Goal: Information Seeking & Learning: Learn about a topic

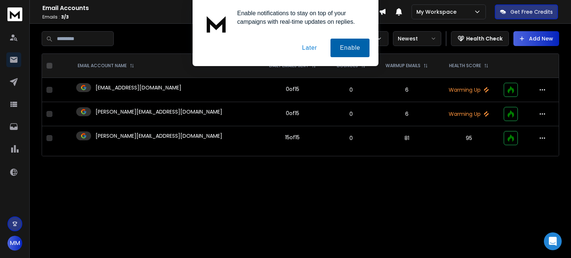
click at [344, 45] on button "Enable" at bounding box center [349, 48] width 39 height 19
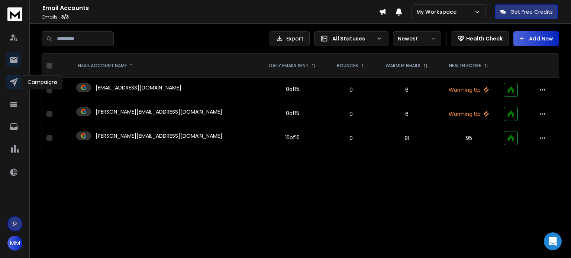
click at [13, 85] on icon at bounding box center [13, 82] width 9 height 9
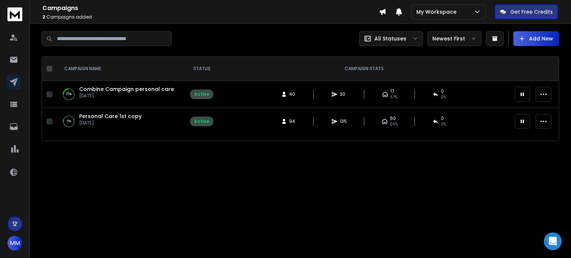
click at [117, 86] on span "Combine Campaign personal care" at bounding box center [126, 88] width 95 height 7
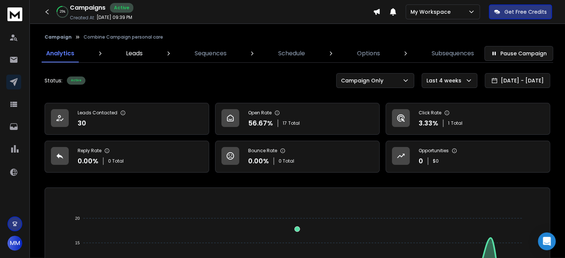
click at [128, 54] on p "Leads" at bounding box center [134, 53] width 17 height 9
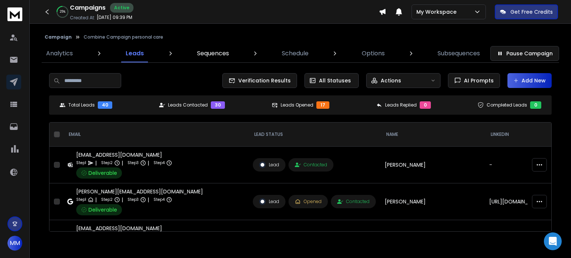
click at [211, 50] on p "Sequences" at bounding box center [213, 53] width 32 height 9
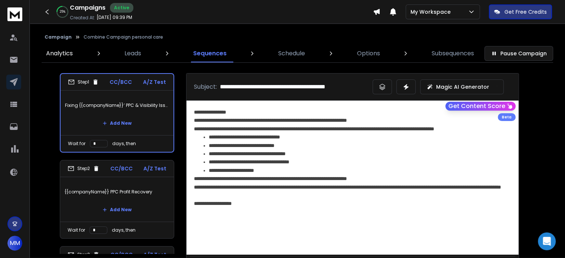
click at [57, 52] on p "Analytics" at bounding box center [59, 53] width 27 height 9
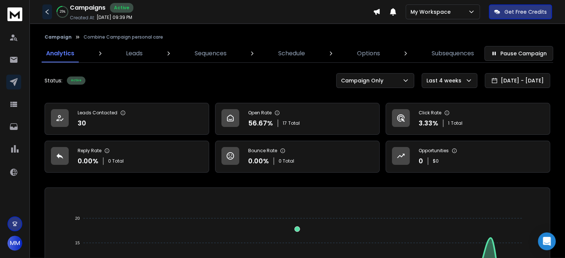
click at [48, 14] on icon at bounding box center [47, 12] width 7 height 7
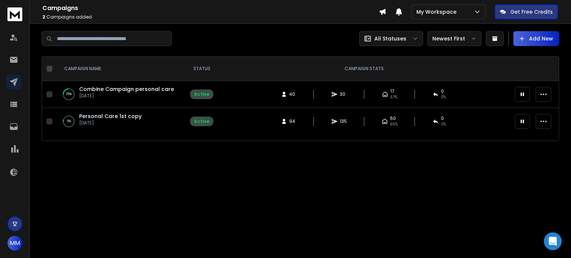
click at [98, 114] on span "Personal Care 1st copy" at bounding box center [110, 116] width 62 height 7
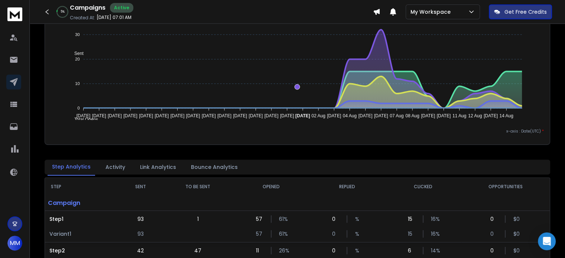
scroll to position [237, 0]
